Goal: Task Accomplishment & Management: Manage account settings

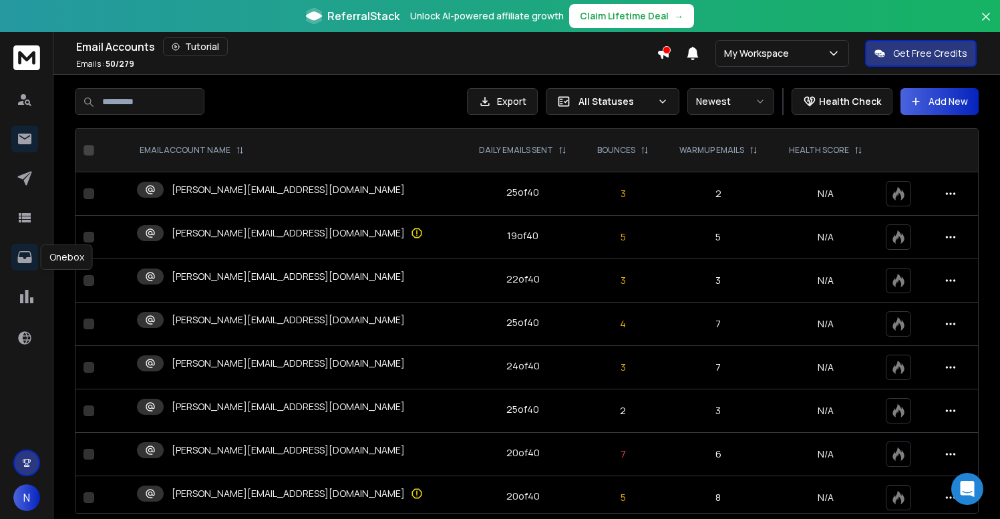
click at [32, 256] on icon at bounding box center [25, 257] width 16 height 16
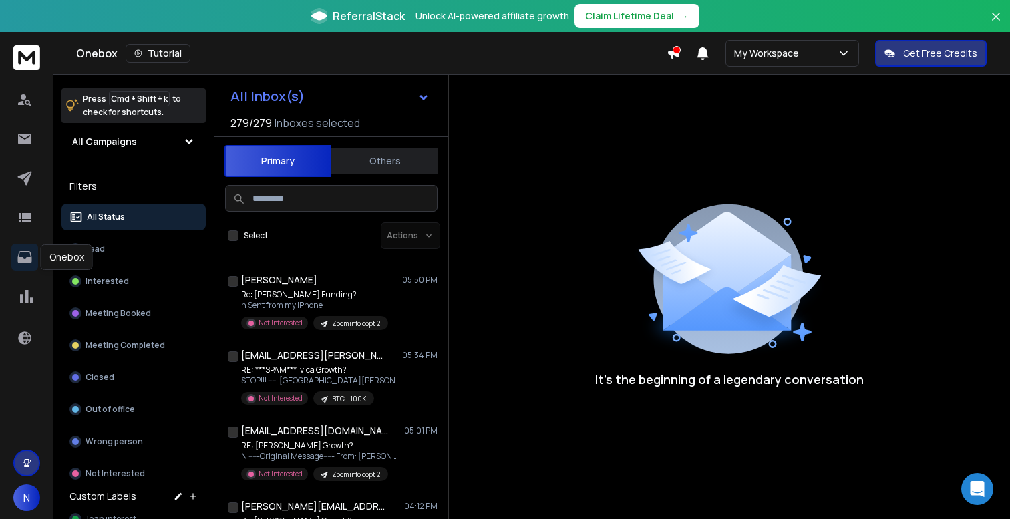
click at [365, 156] on button "Others" at bounding box center [384, 160] width 107 height 29
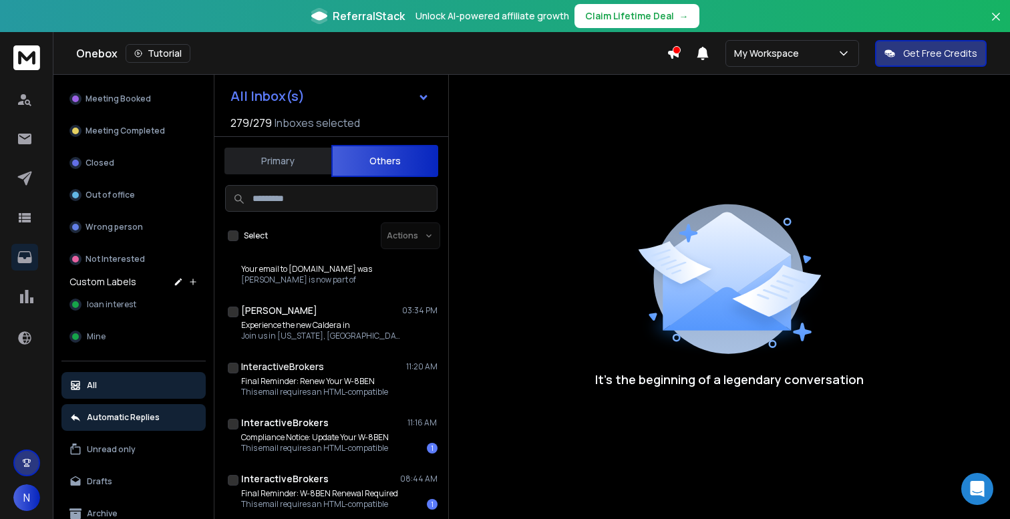
scroll to position [275, 0]
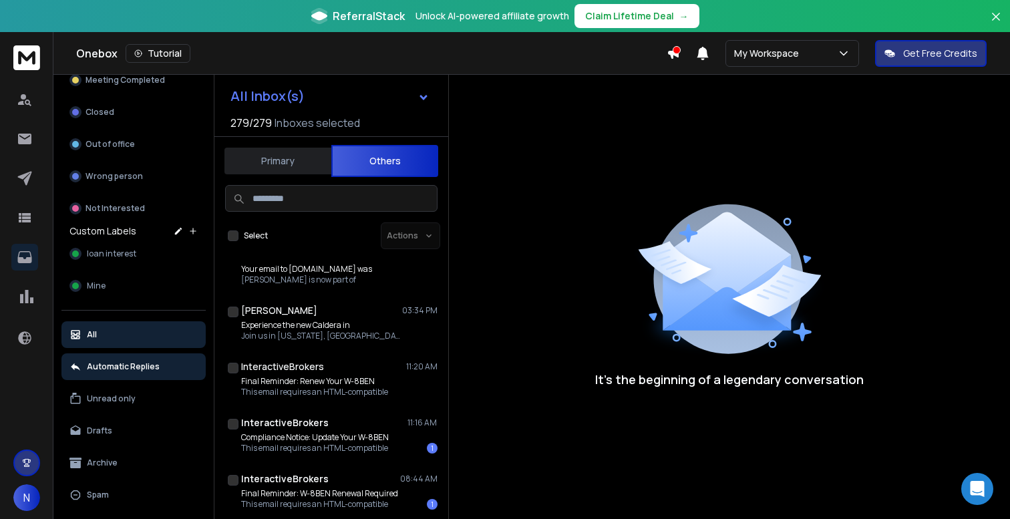
click at [132, 369] on button "Automatic Replies" at bounding box center [133, 366] width 144 height 27
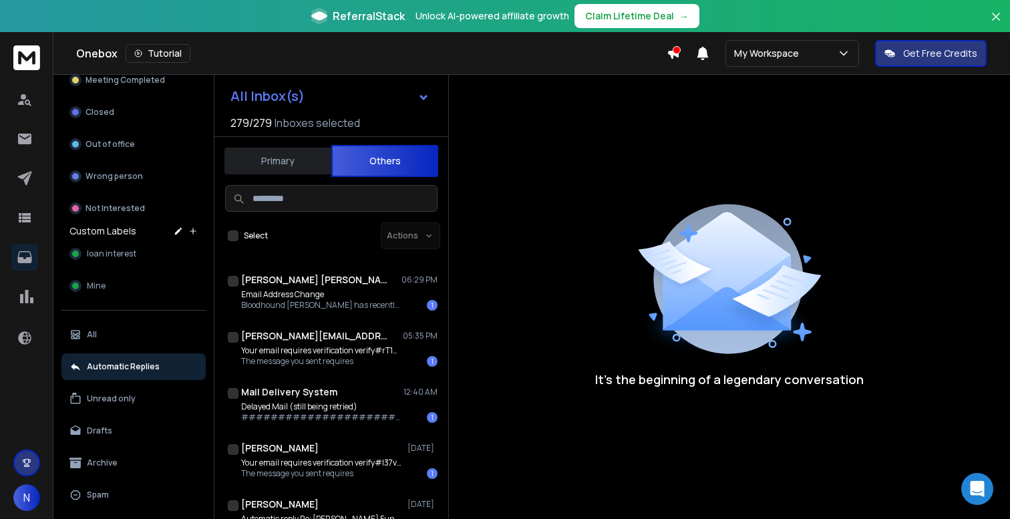
click at [285, 154] on button "Primary" at bounding box center [277, 160] width 107 height 29
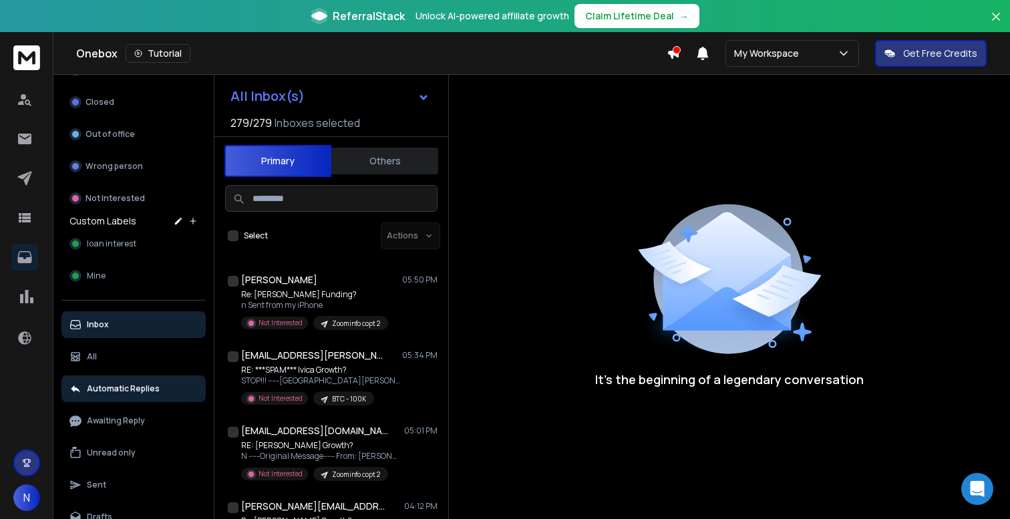
click at [135, 399] on button "Automatic Replies" at bounding box center [133, 388] width 144 height 27
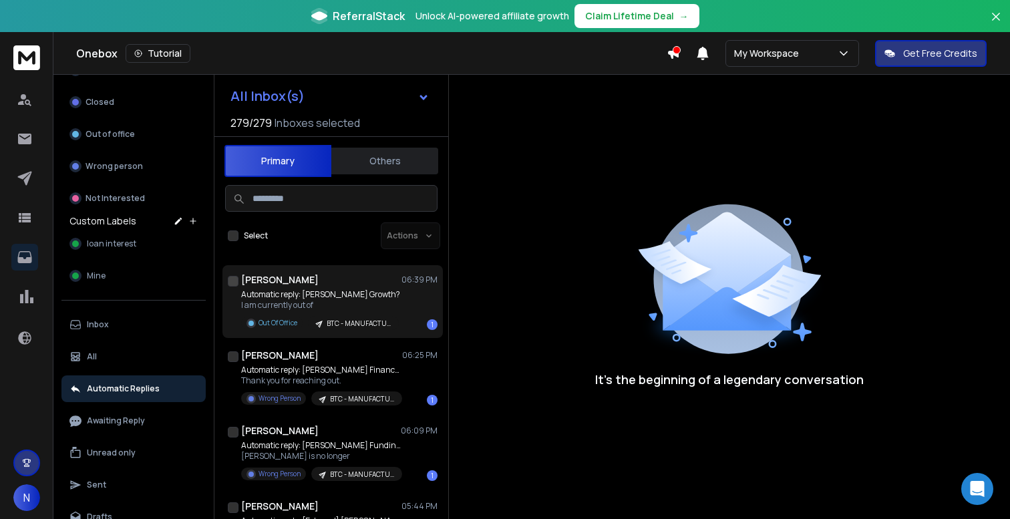
click at [359, 278] on div "[PERSON_NAME] 06:39 PM" at bounding box center [339, 279] width 196 height 13
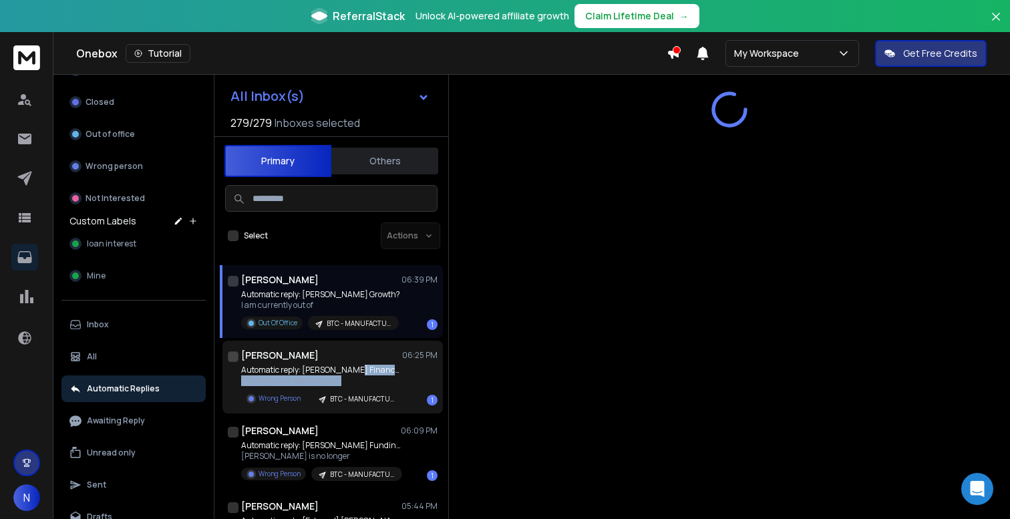
click at [353, 375] on div "Automatic reply: [PERSON_NAME] Finance? Thank you for reaching out. Wrong Perso…" at bounding box center [321, 385] width 161 height 41
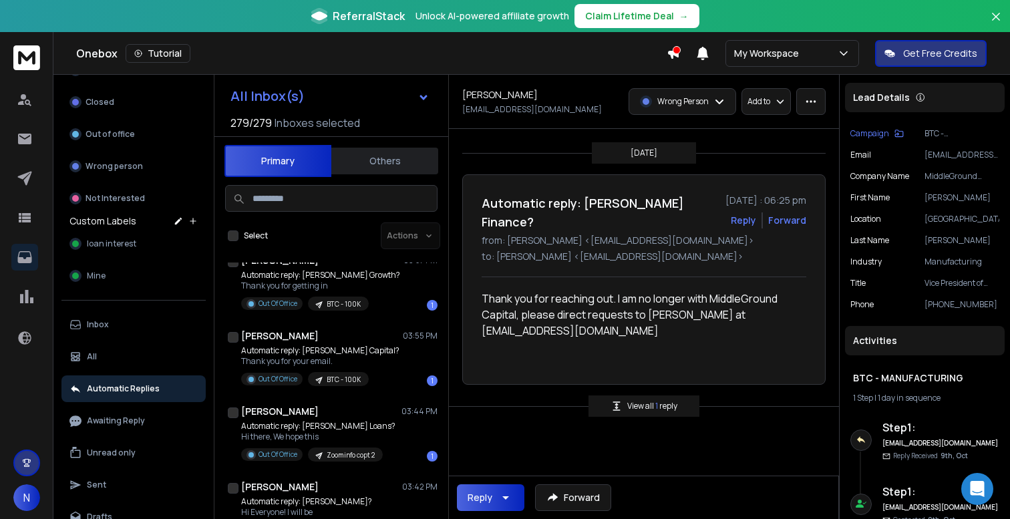
scroll to position [1723, 0]
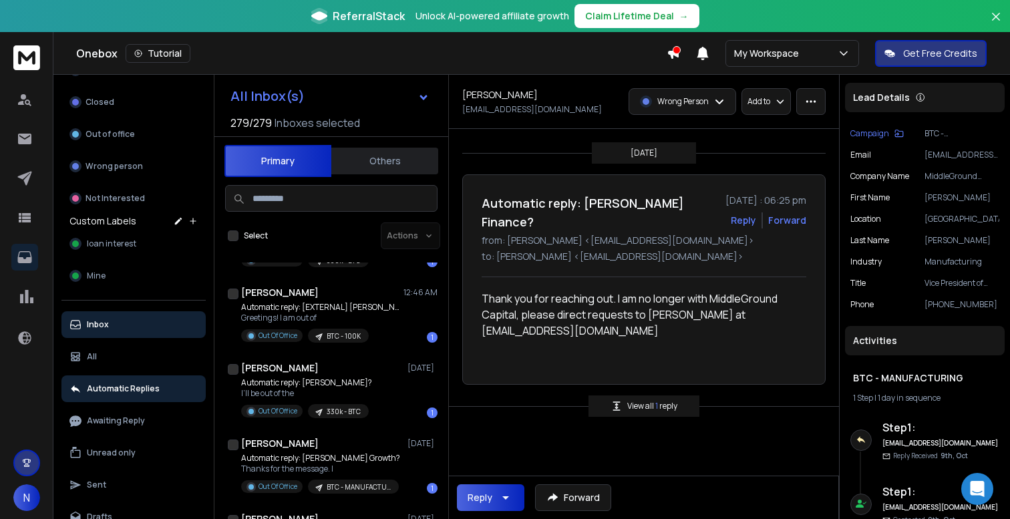
click at [150, 327] on button "Inbox" at bounding box center [133, 324] width 144 height 27
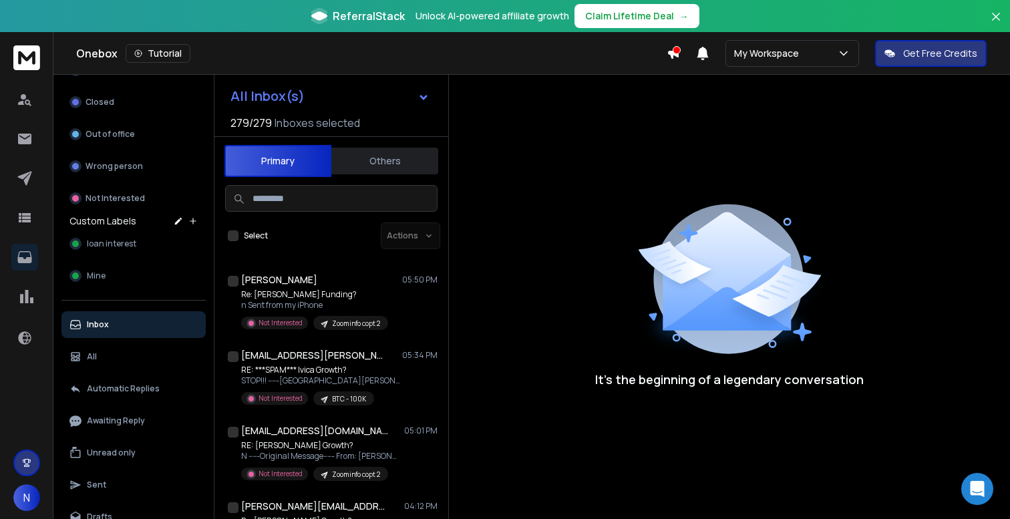
click at [384, 166] on button "Others" at bounding box center [384, 160] width 107 height 29
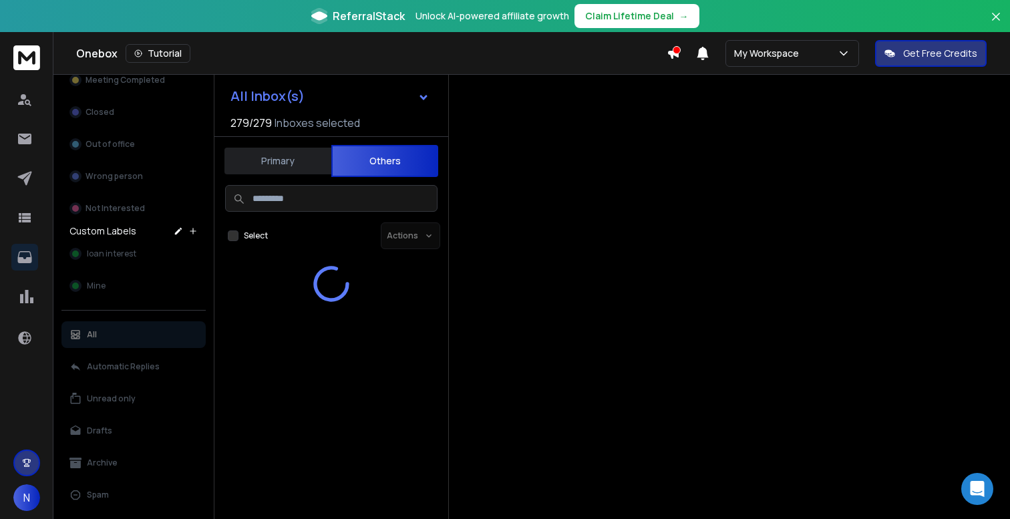
click at [297, 164] on button "Primary" at bounding box center [277, 160] width 107 height 29
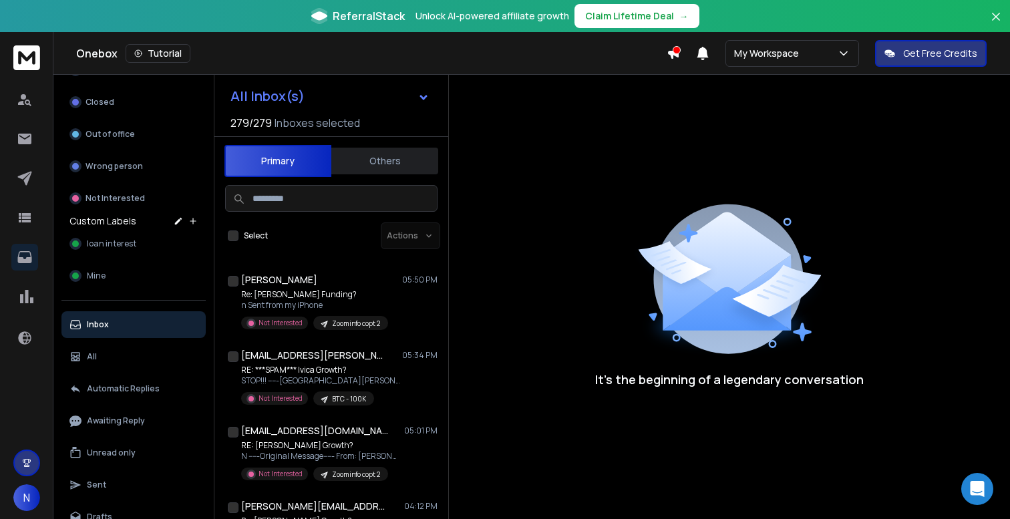
drag, startPoint x: 399, startPoint y: 129, endPoint x: 377, endPoint y: 154, distance: 33.6
click at [390, 139] on div "All Inbox(s) 279 / 279 Inboxes selected Primary Others Select Actions [PERSON_N…" at bounding box center [331, 334] width 234 height 519
click at [377, 154] on button "Others" at bounding box center [384, 160] width 107 height 29
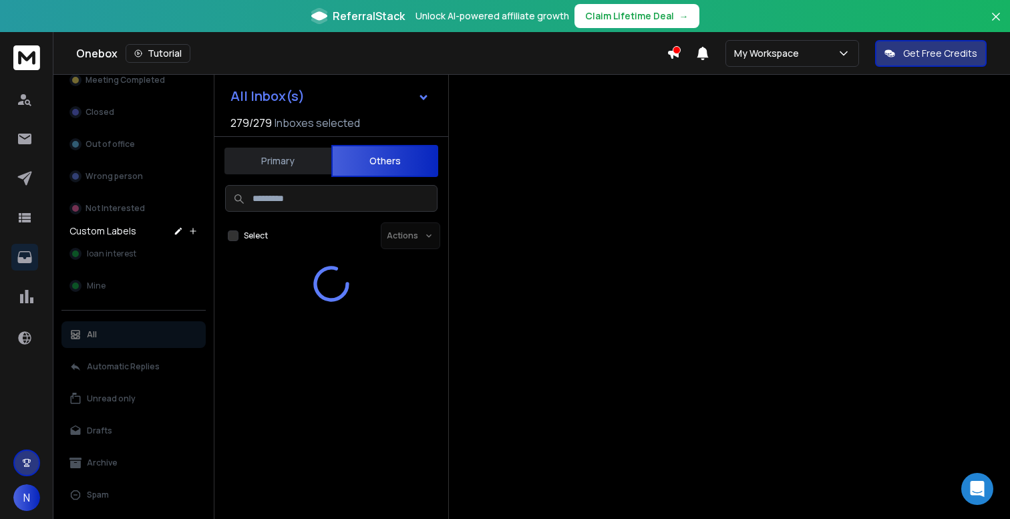
drag, startPoint x: 377, startPoint y: 154, endPoint x: 365, endPoint y: 158, distance: 12.7
click at [377, 155] on button "Others" at bounding box center [384, 161] width 107 height 32
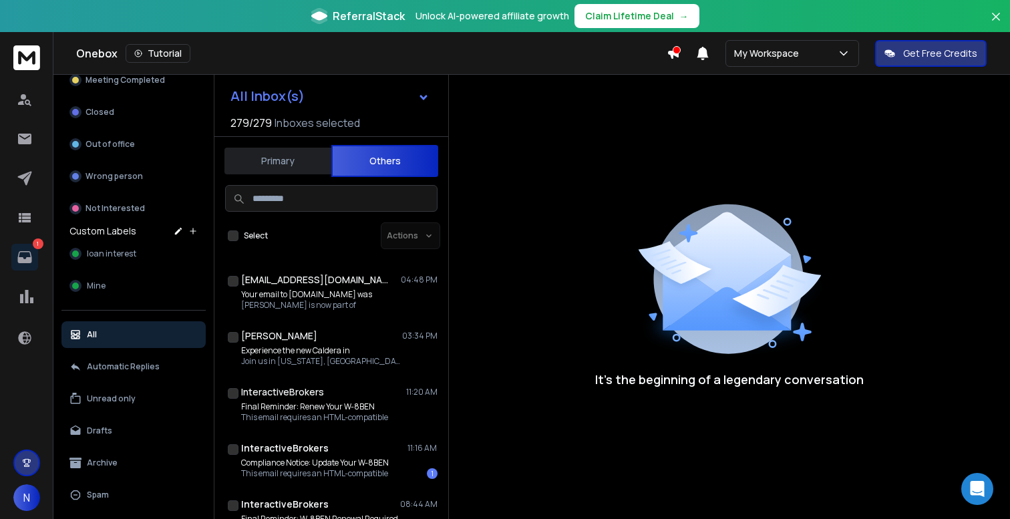
click at [272, 164] on button "Primary" at bounding box center [277, 160] width 107 height 29
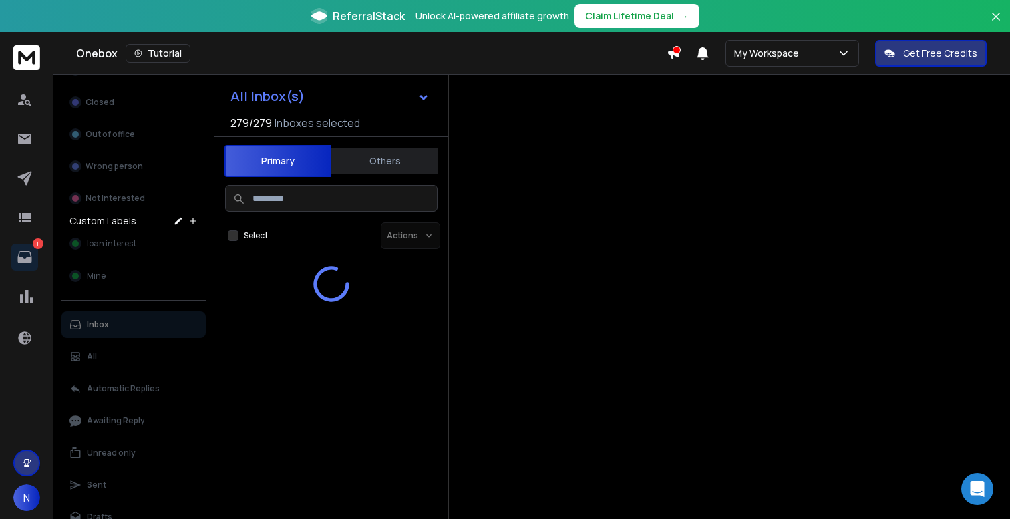
click at [272, 164] on button "Primary" at bounding box center [277, 161] width 107 height 32
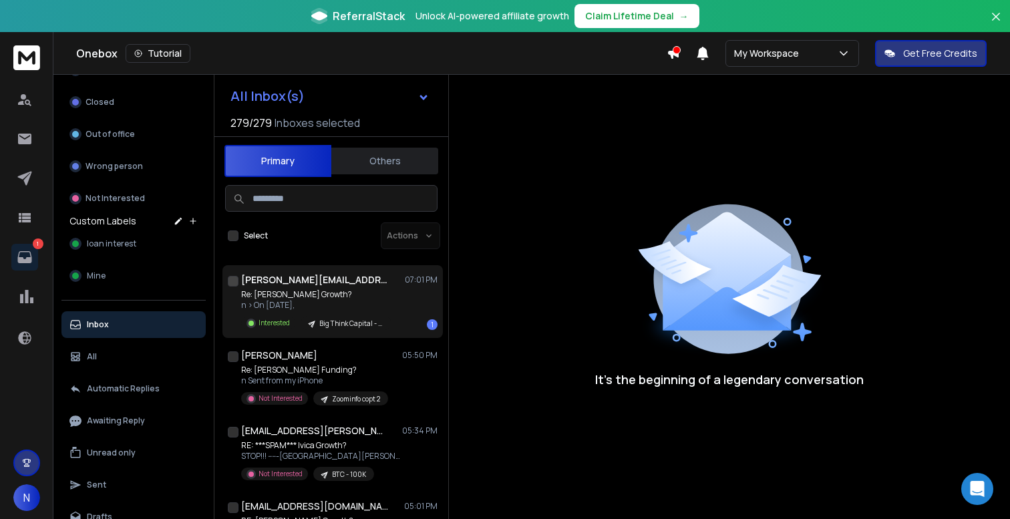
click at [366, 272] on div "[PERSON_NAME][EMAIL_ADDRESS][DOMAIN_NAME] 07:01 PM Re: [PERSON_NAME] Growth? n …" at bounding box center [332, 301] width 220 height 73
